Goal: Task Accomplishment & Management: Manage account settings

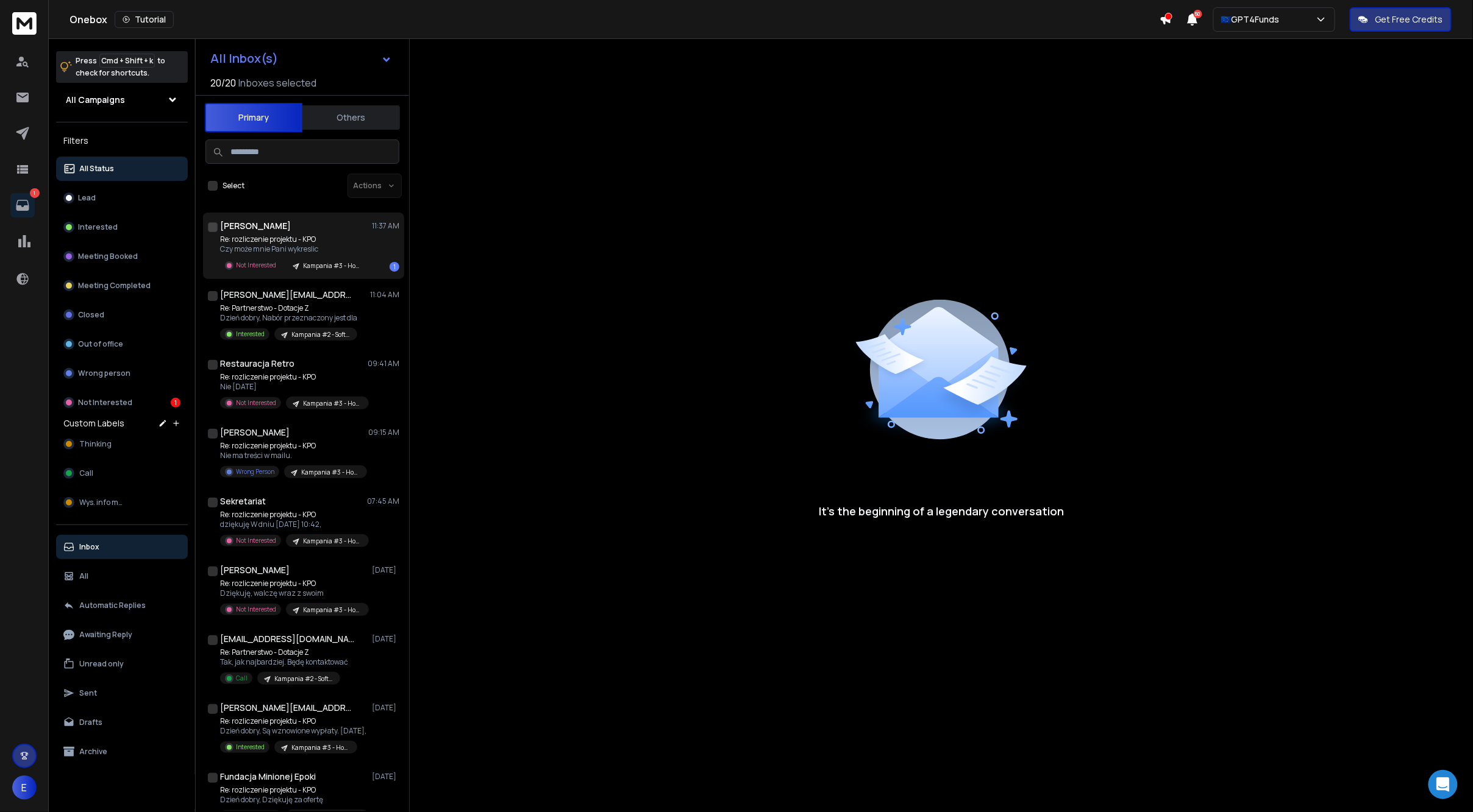
click at [363, 240] on p "Re: rozliczenie projektu - KPO" at bounding box center [293, 239] width 147 height 9
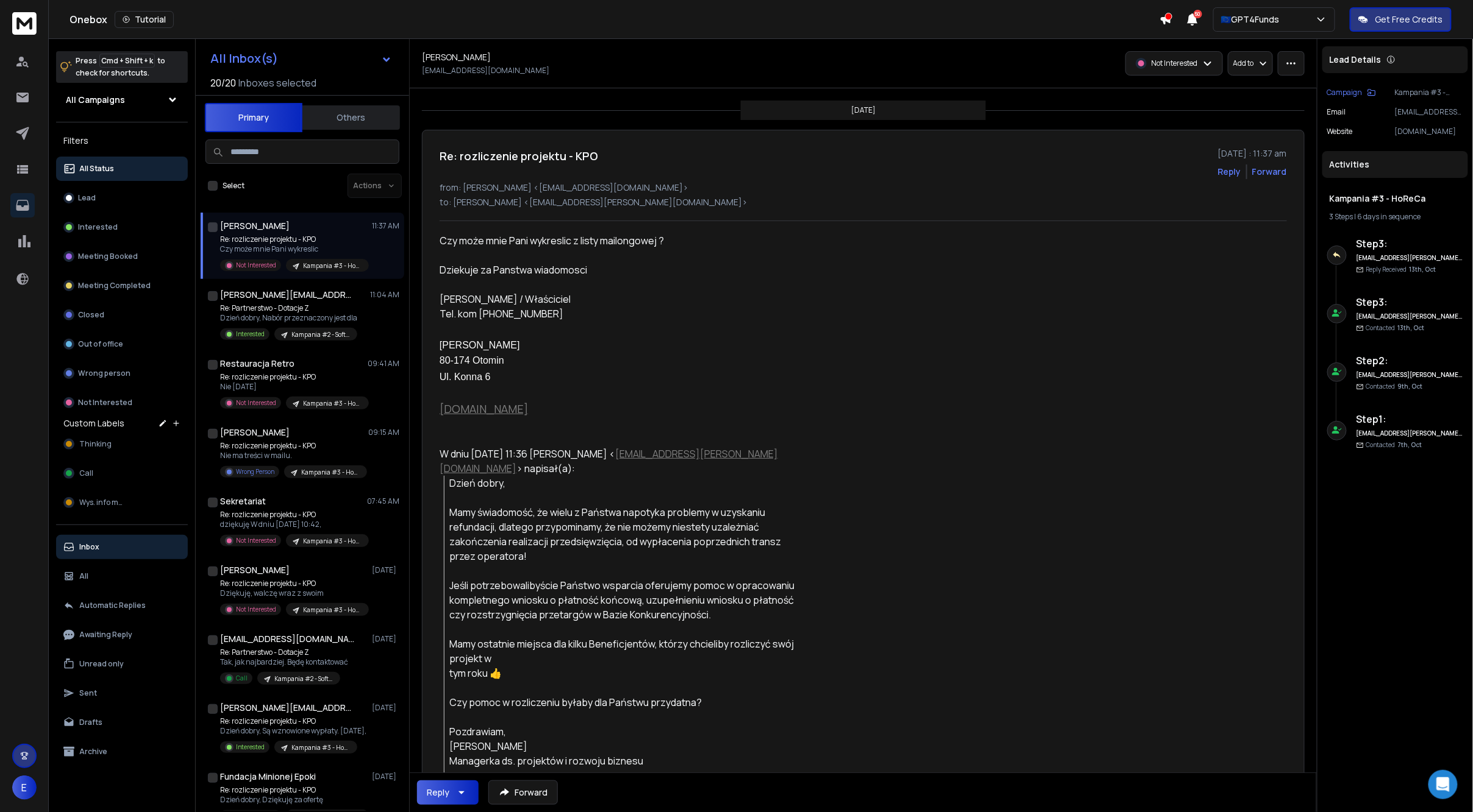
click at [1286, 67] on icon "button" at bounding box center [1291, 63] width 11 height 11
click at [1262, 145] on div "Block email" at bounding box center [1252, 149] width 60 height 12
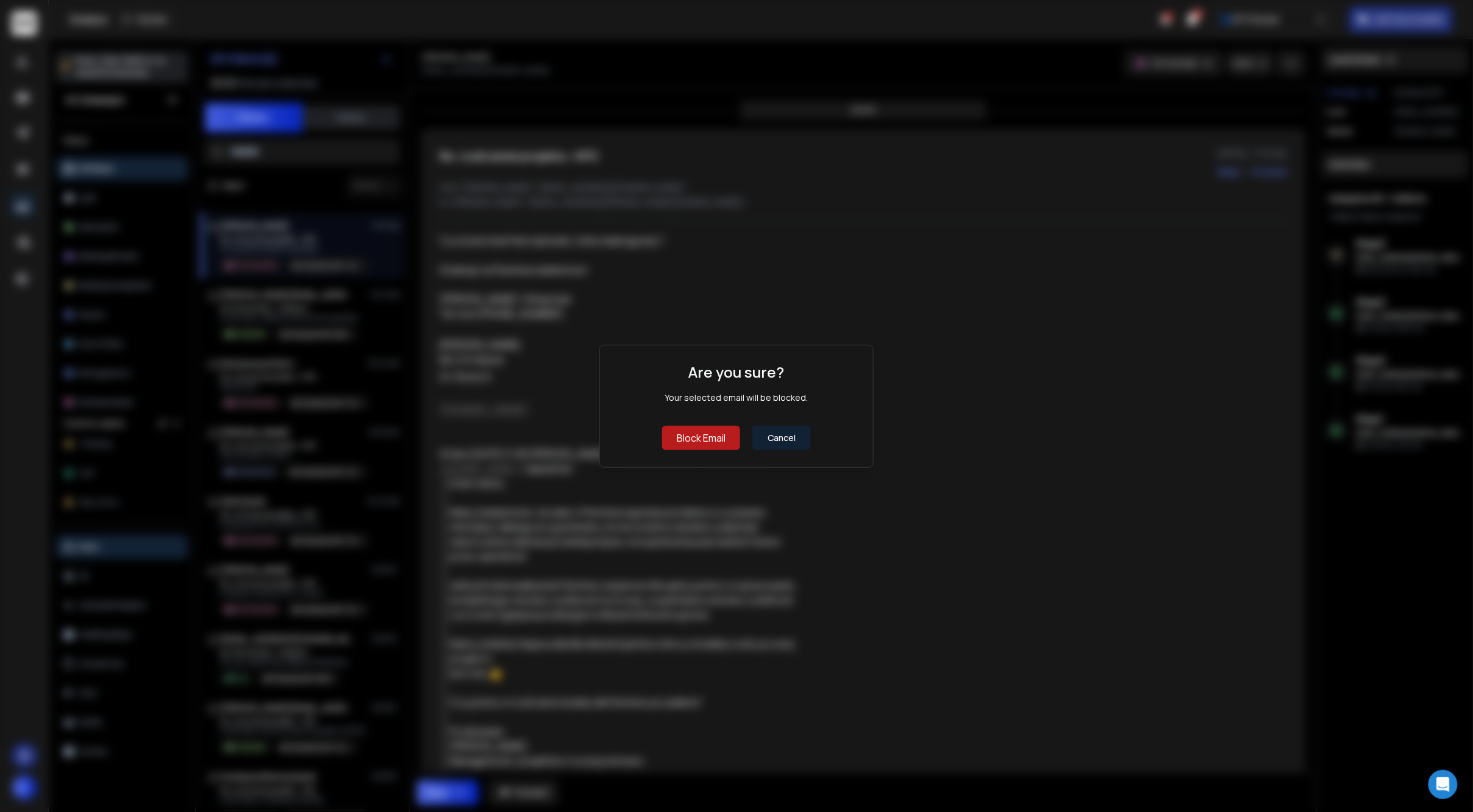
click at [724, 435] on button "Block Email" at bounding box center [701, 438] width 78 height 24
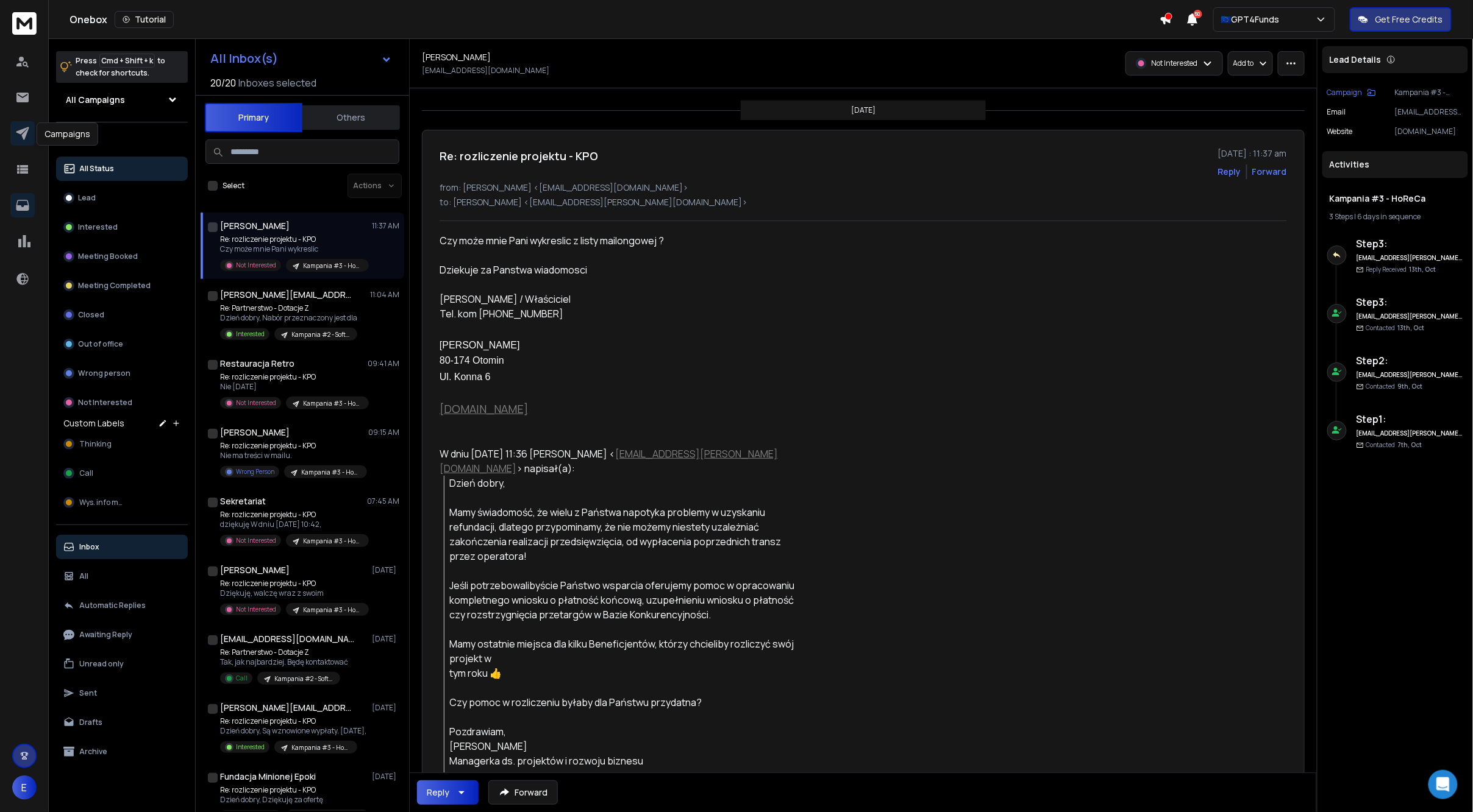
click at [20, 132] on icon at bounding box center [22, 134] width 13 height 13
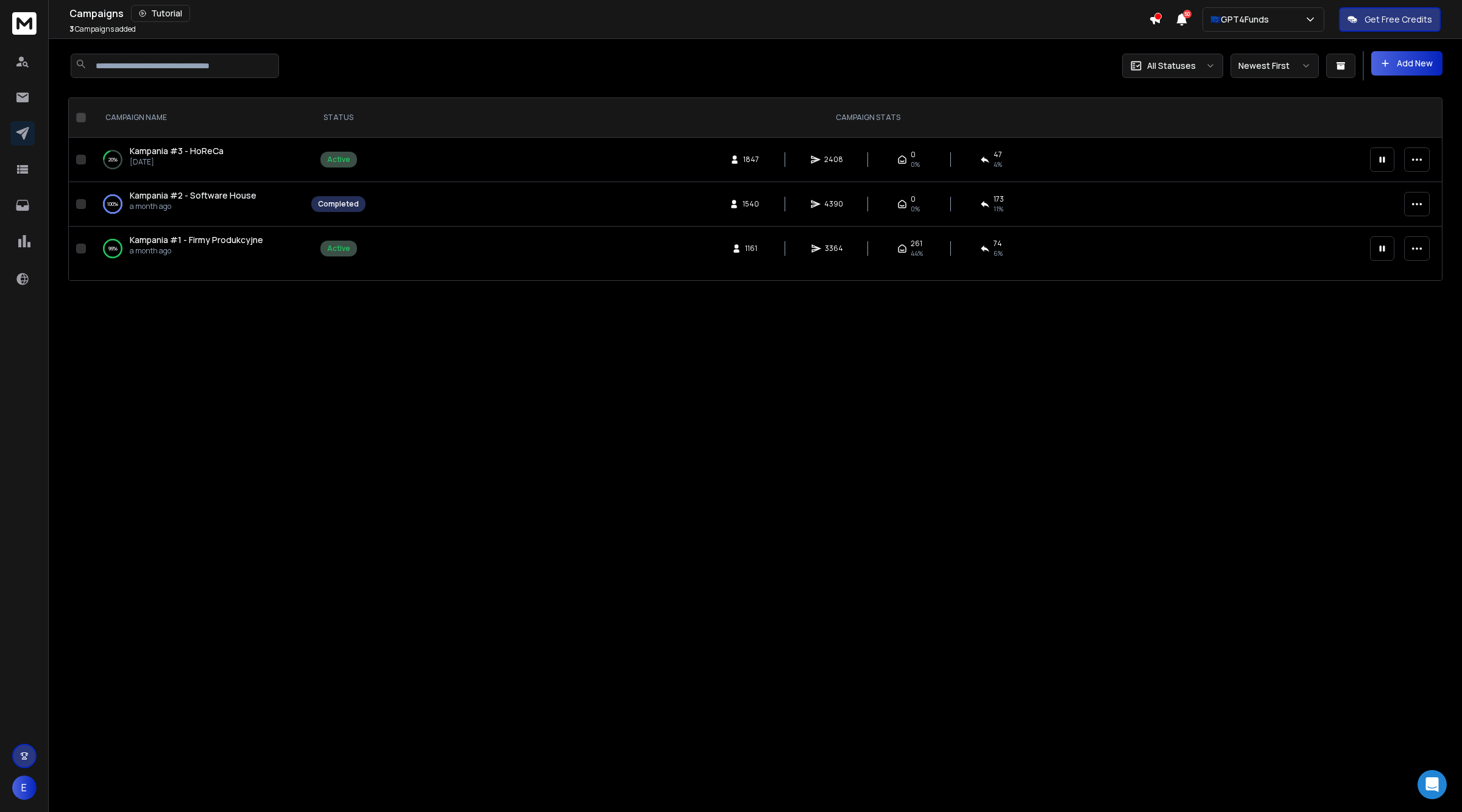
click at [197, 148] on span "Kampania #3 - HoReCa" at bounding box center [177, 150] width 94 height 11
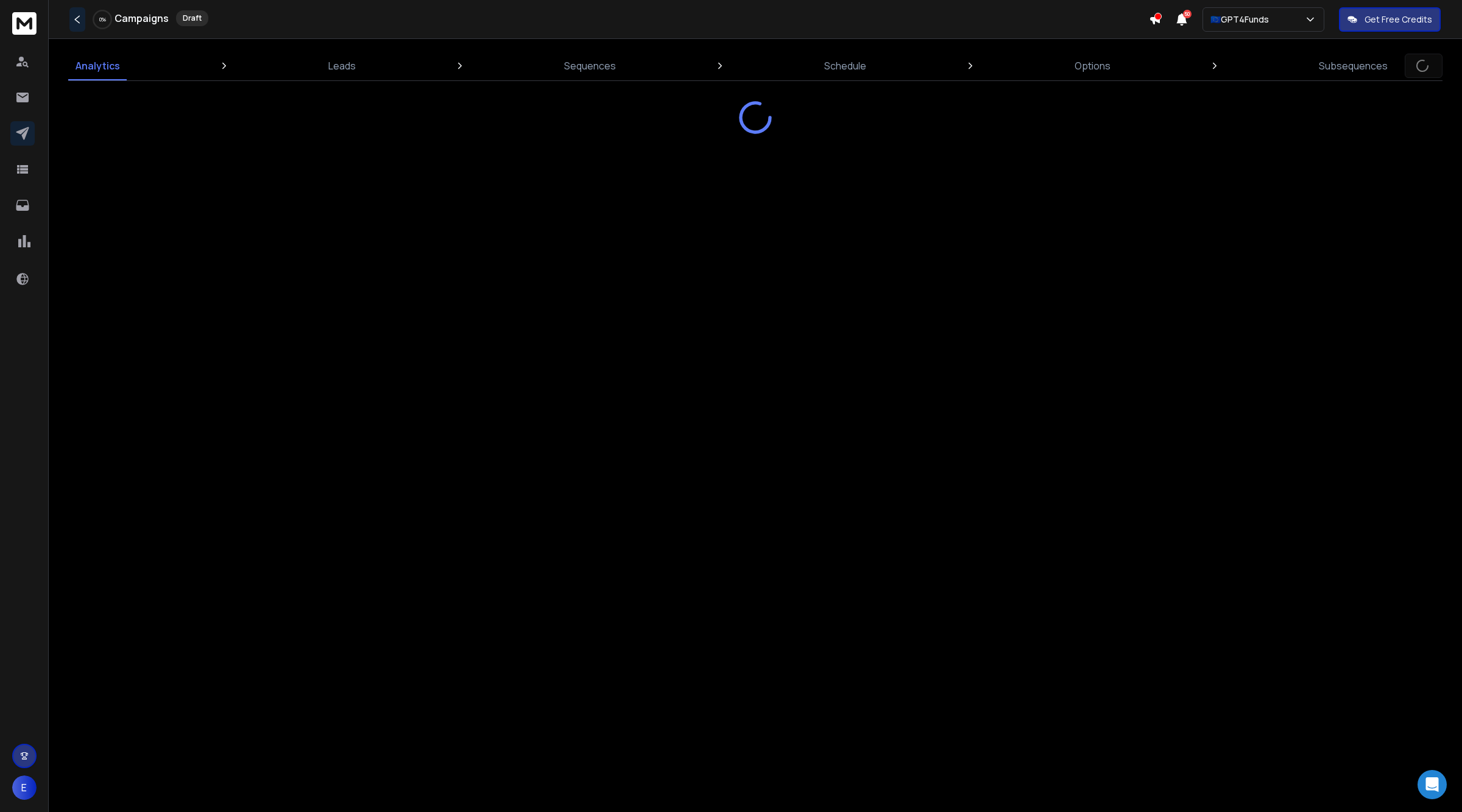
click at [79, 22] on icon at bounding box center [77, 19] width 11 height 11
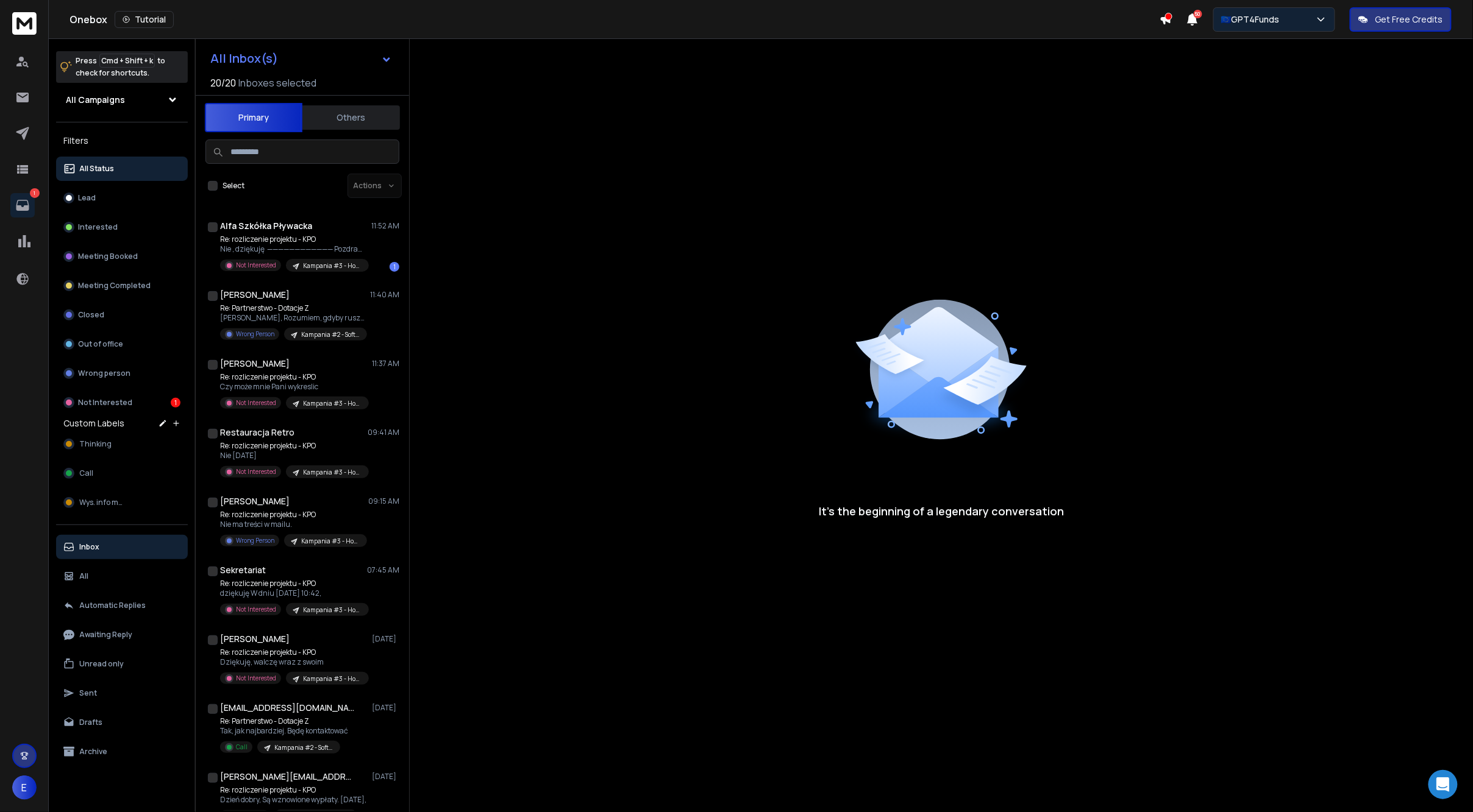
click at [1257, 20] on p "🇪🇺GPT4Funds" at bounding box center [1253, 20] width 64 height 12
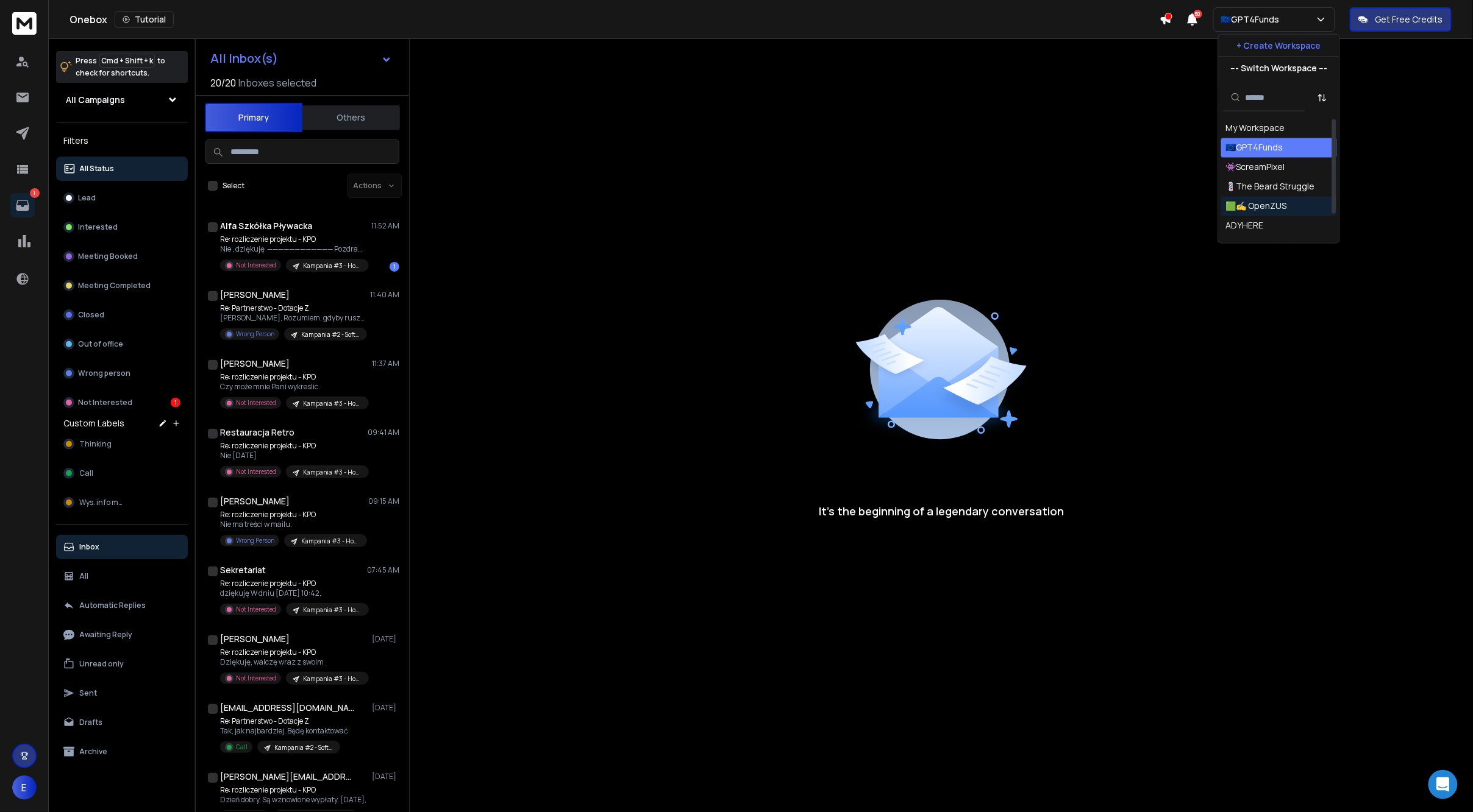
click at [1244, 203] on div "🟩✍️ OpenZUS" at bounding box center [1256, 207] width 61 height 12
